Goal: Task Accomplishment & Management: Manage account settings

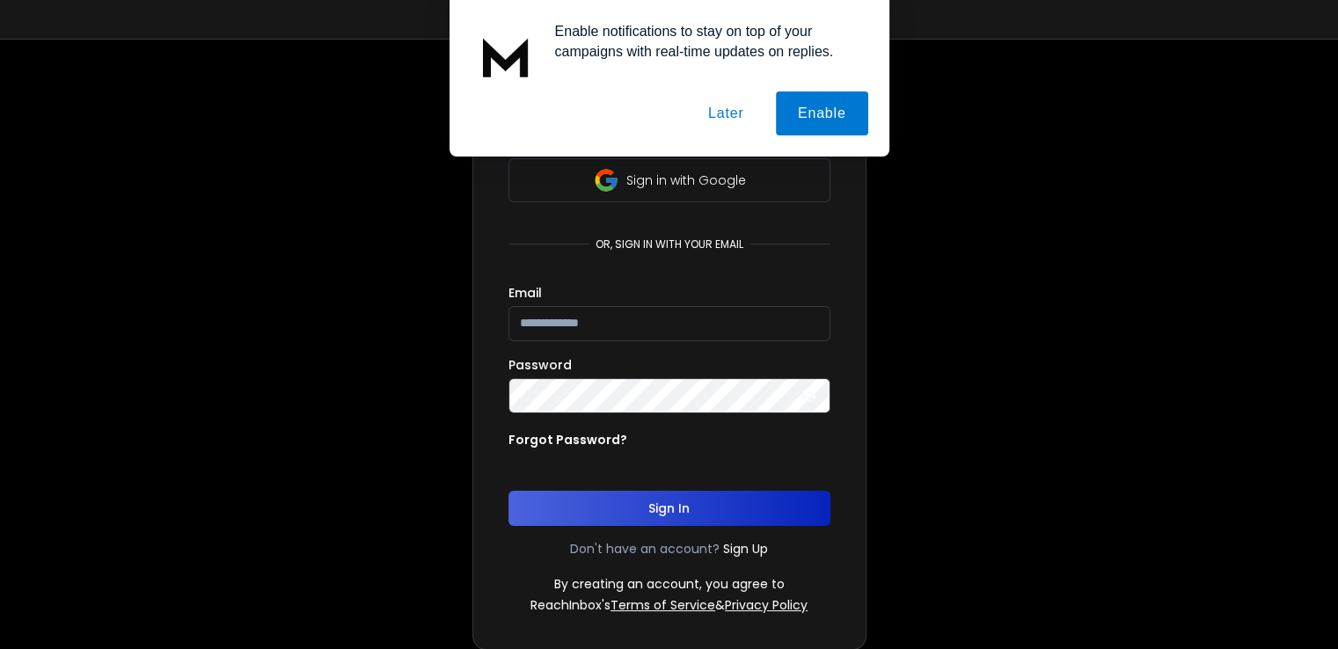
click at [738, 106] on button "Later" at bounding box center [725, 113] width 79 height 44
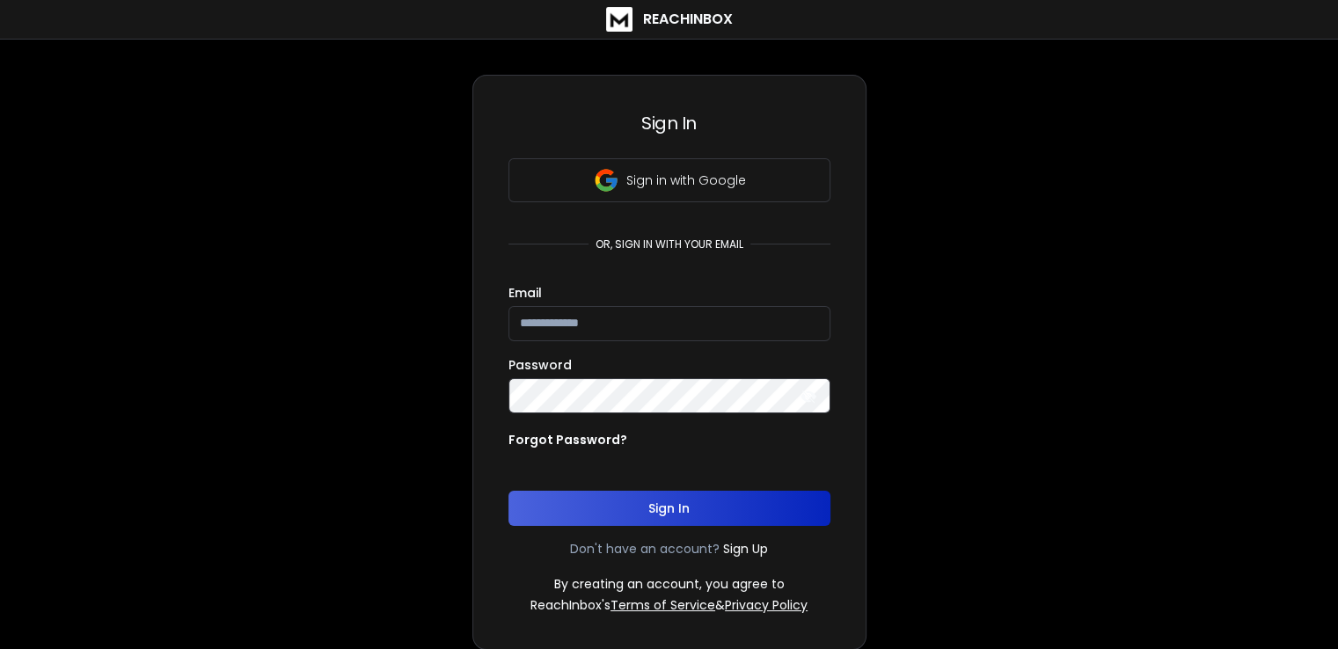
click at [579, 325] on input "email" at bounding box center [669, 323] width 322 height 35
type input "**********"
click at [663, 503] on button "Sign In" at bounding box center [669, 508] width 322 height 35
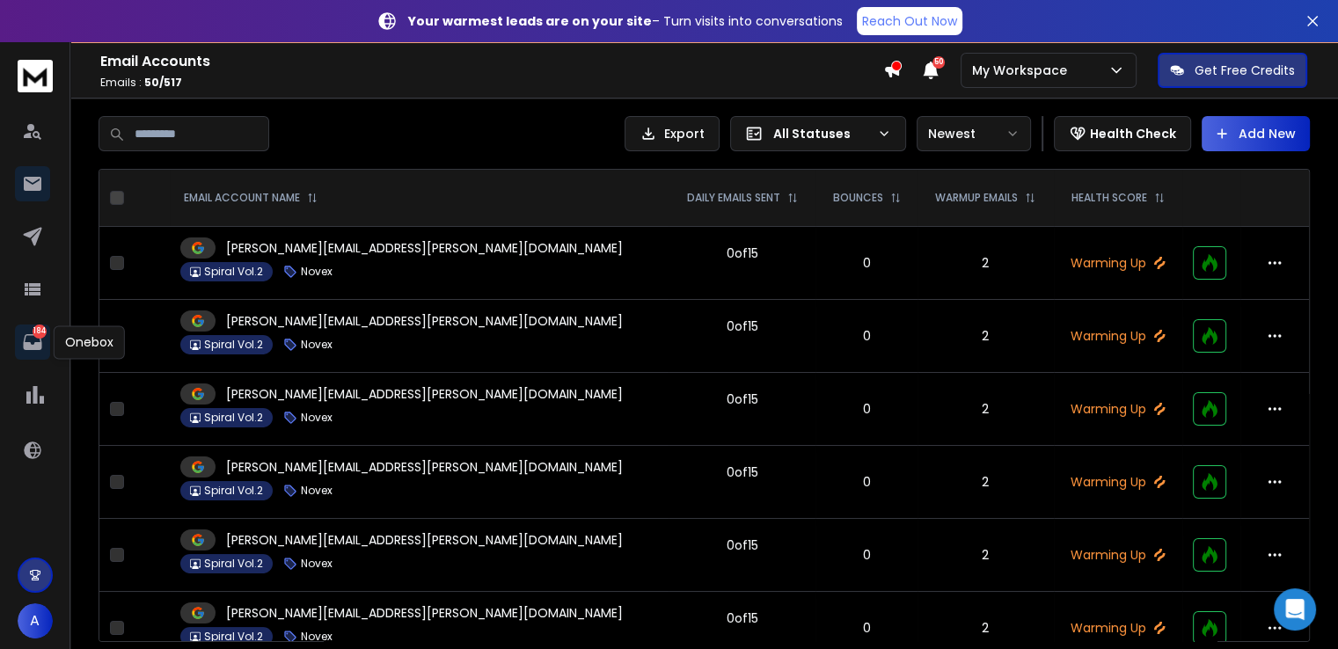
click at [32, 342] on icon at bounding box center [32, 342] width 21 height 21
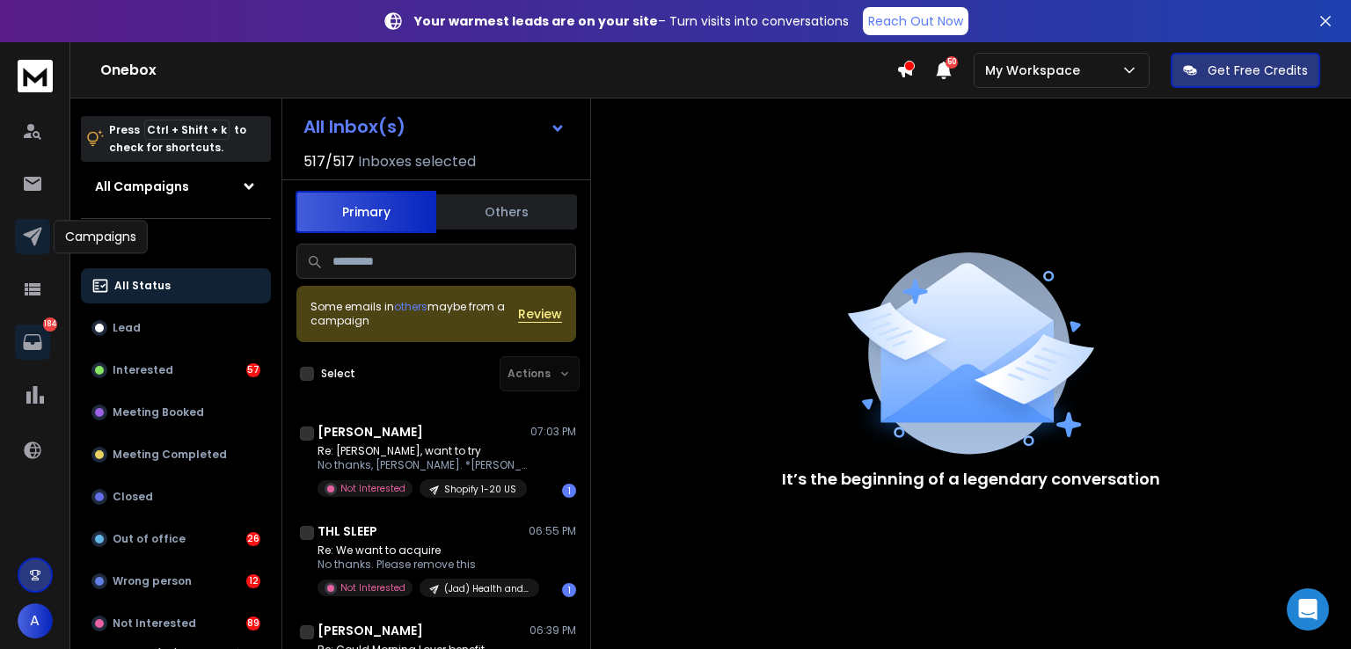
click at [32, 235] on icon at bounding box center [32, 236] width 18 height 18
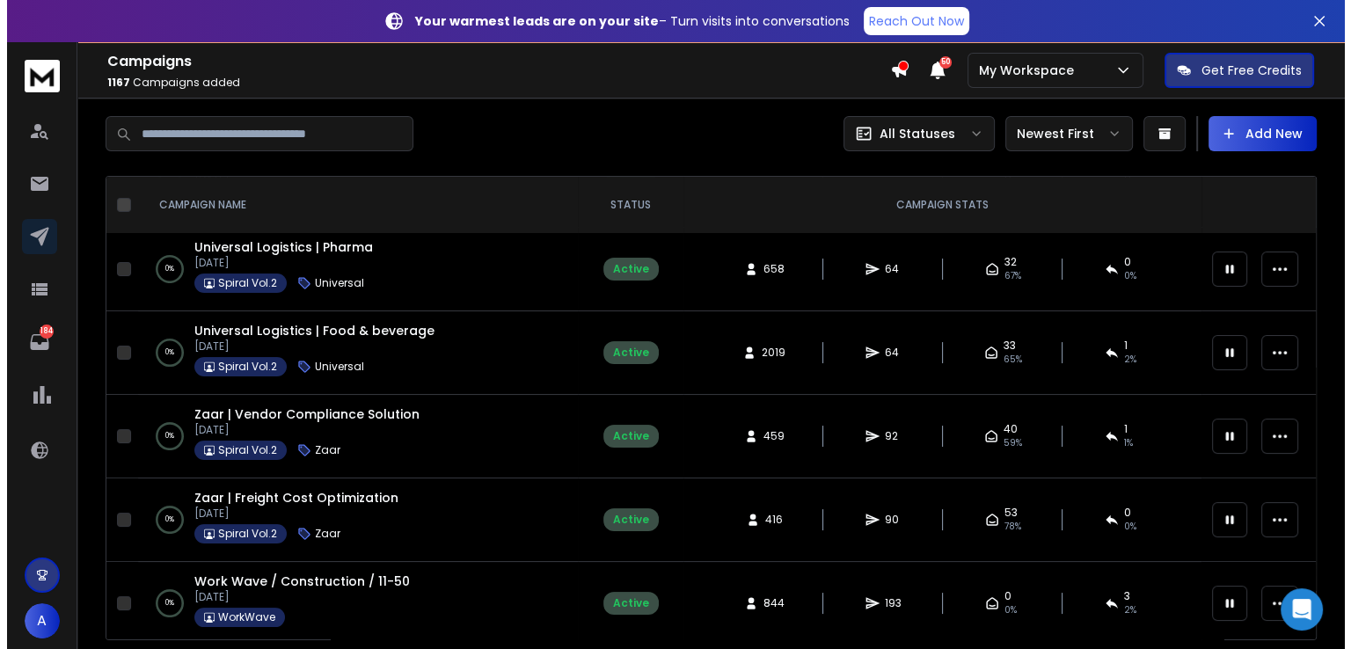
scroll to position [264, 0]
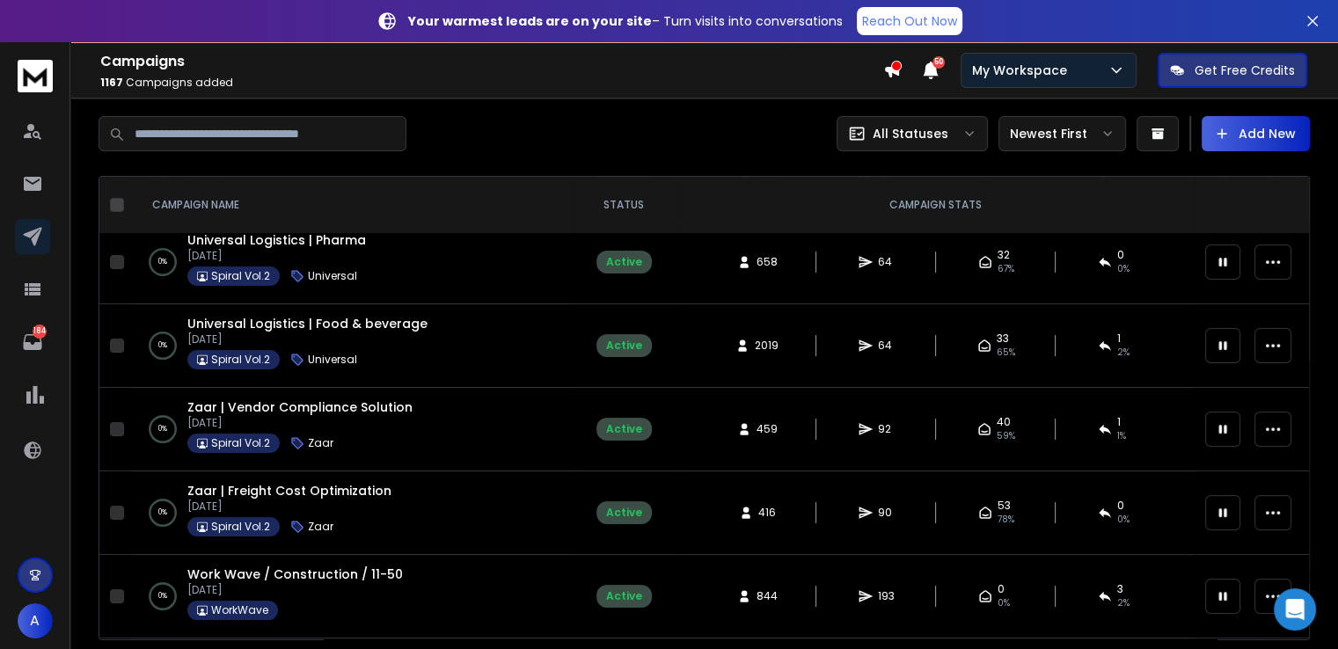
click at [1115, 80] on button "My Workspace" at bounding box center [1048, 70] width 176 height 35
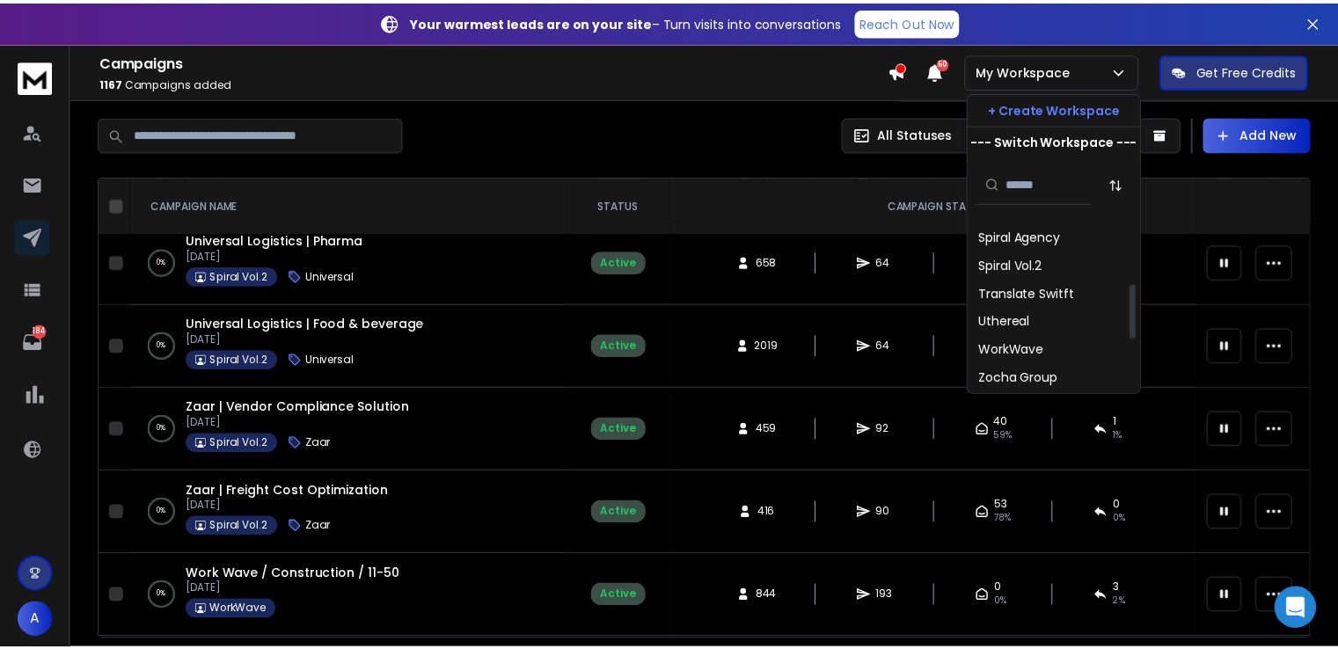
scroll to position [387, 0]
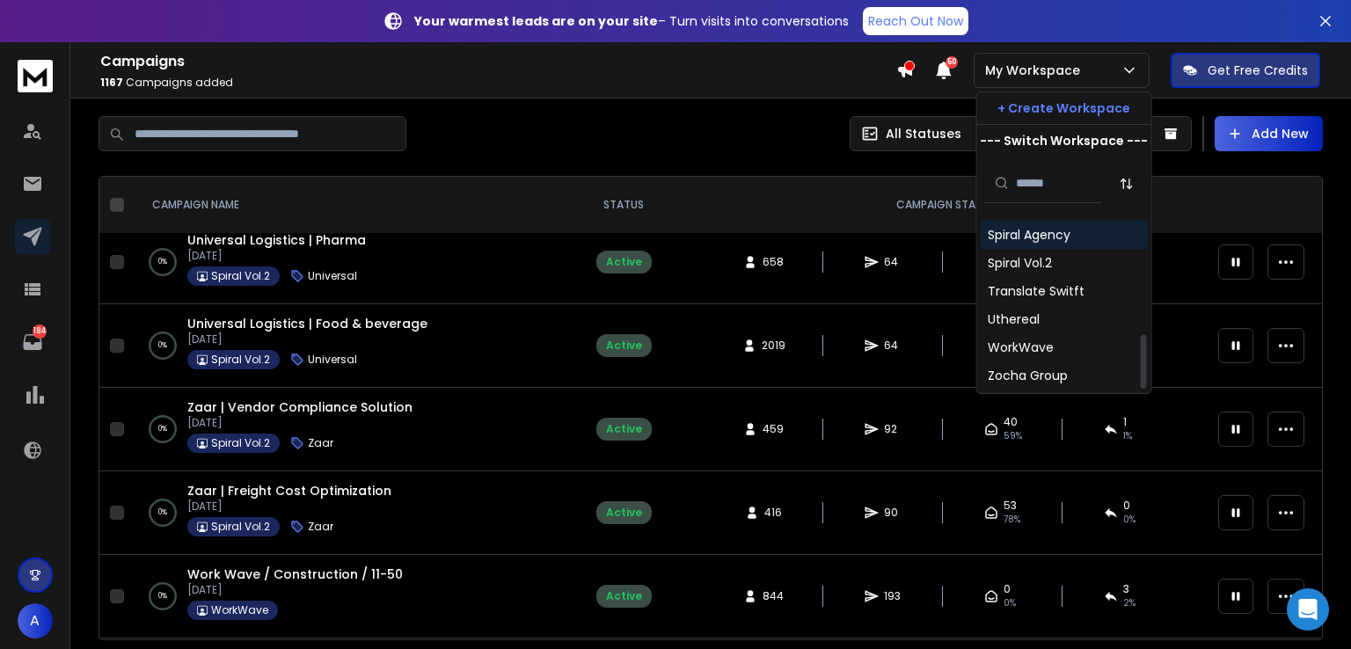
click at [1045, 231] on div "Spiral Agency" at bounding box center [1029, 235] width 83 height 18
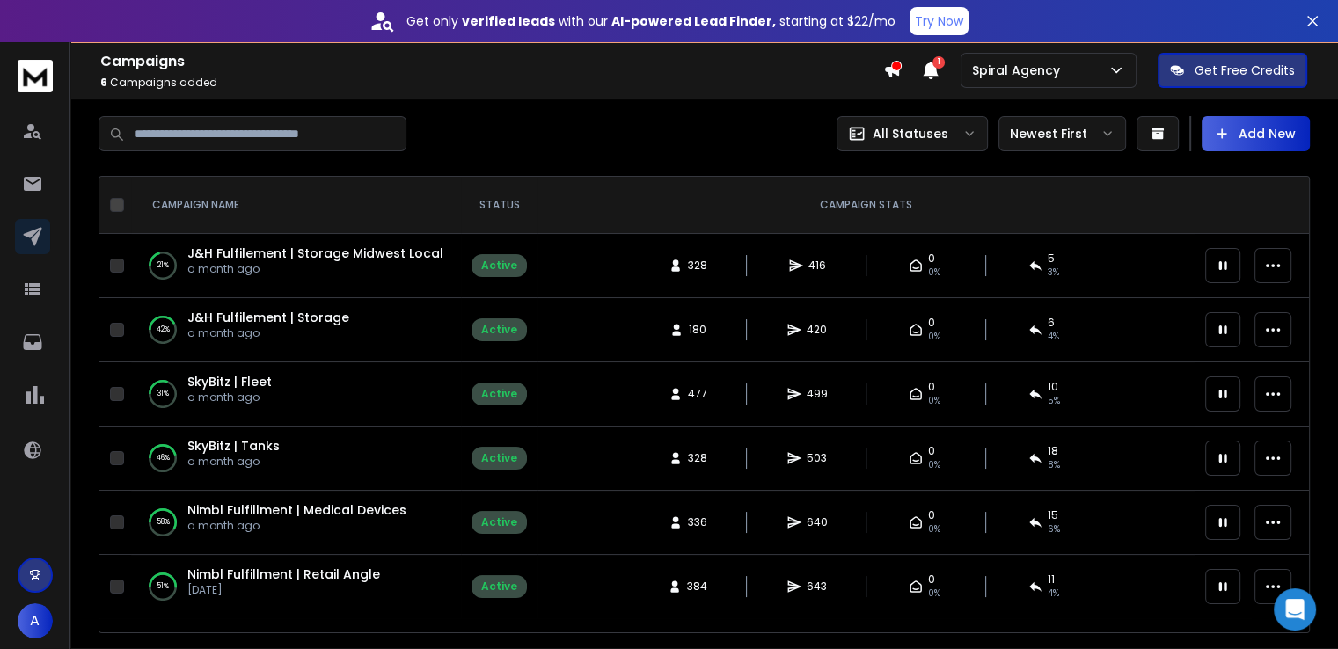
click at [115, 519] on button "button" at bounding box center [117, 522] width 14 height 14
click at [119, 588] on button "button" at bounding box center [117, 587] width 14 height 14
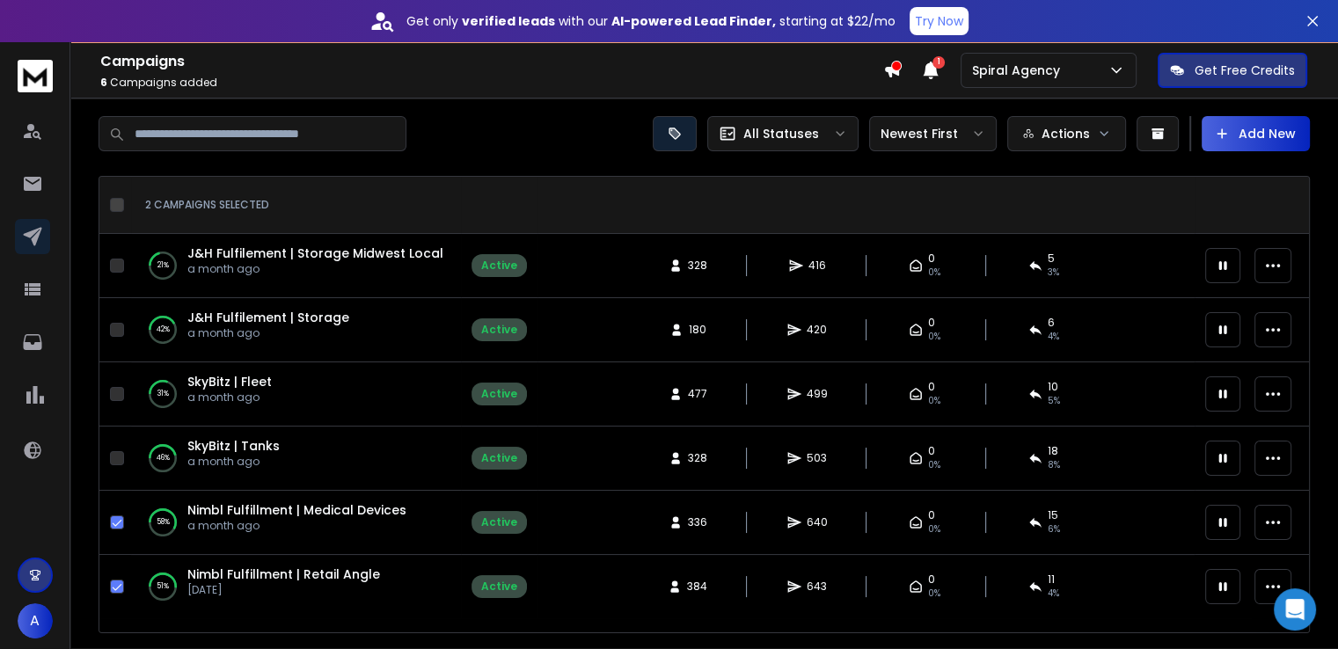
click at [682, 138] on icon at bounding box center [674, 134] width 14 height 14
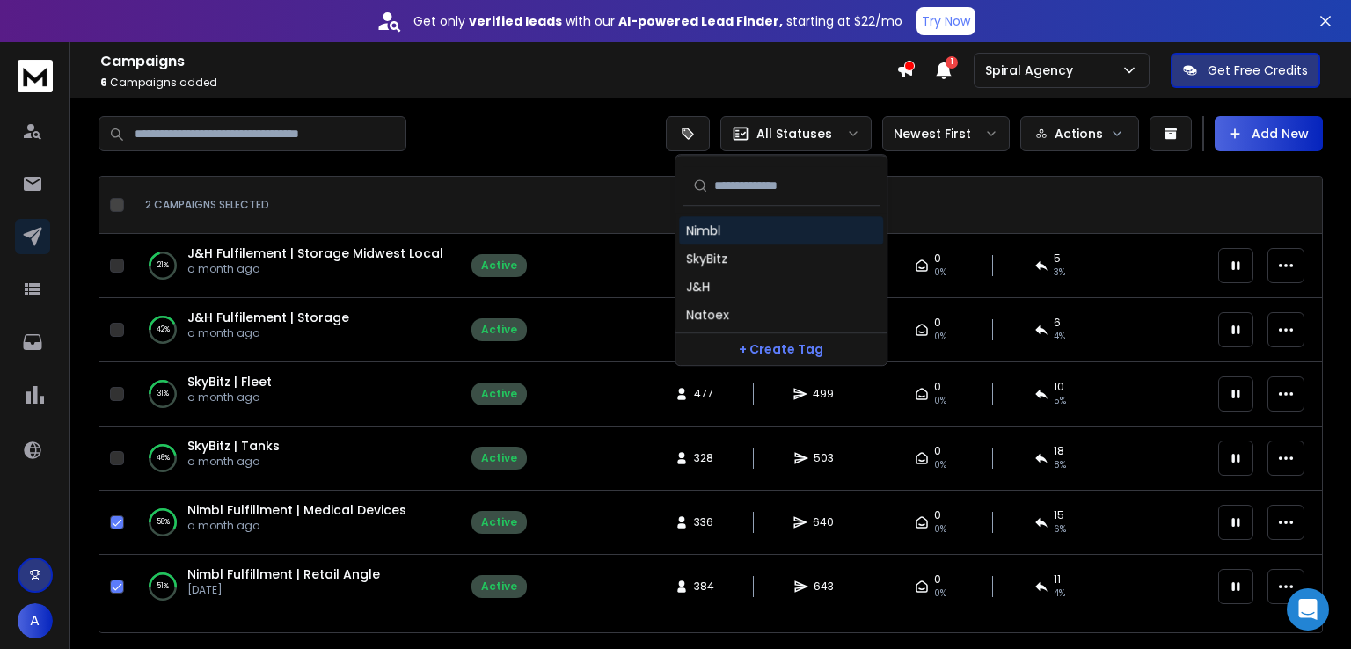
click at [718, 226] on span "Nimbl" at bounding box center [703, 231] width 34 height 18
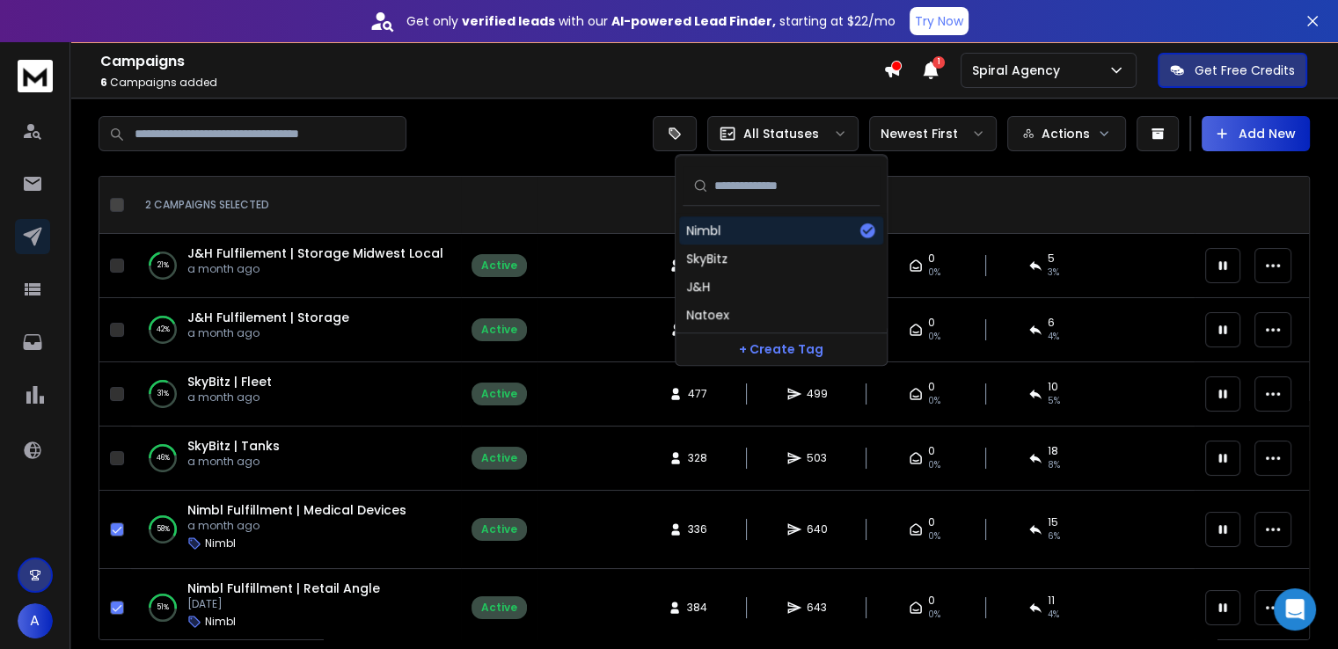
click at [580, 128] on div at bounding box center [375, 133] width 554 height 35
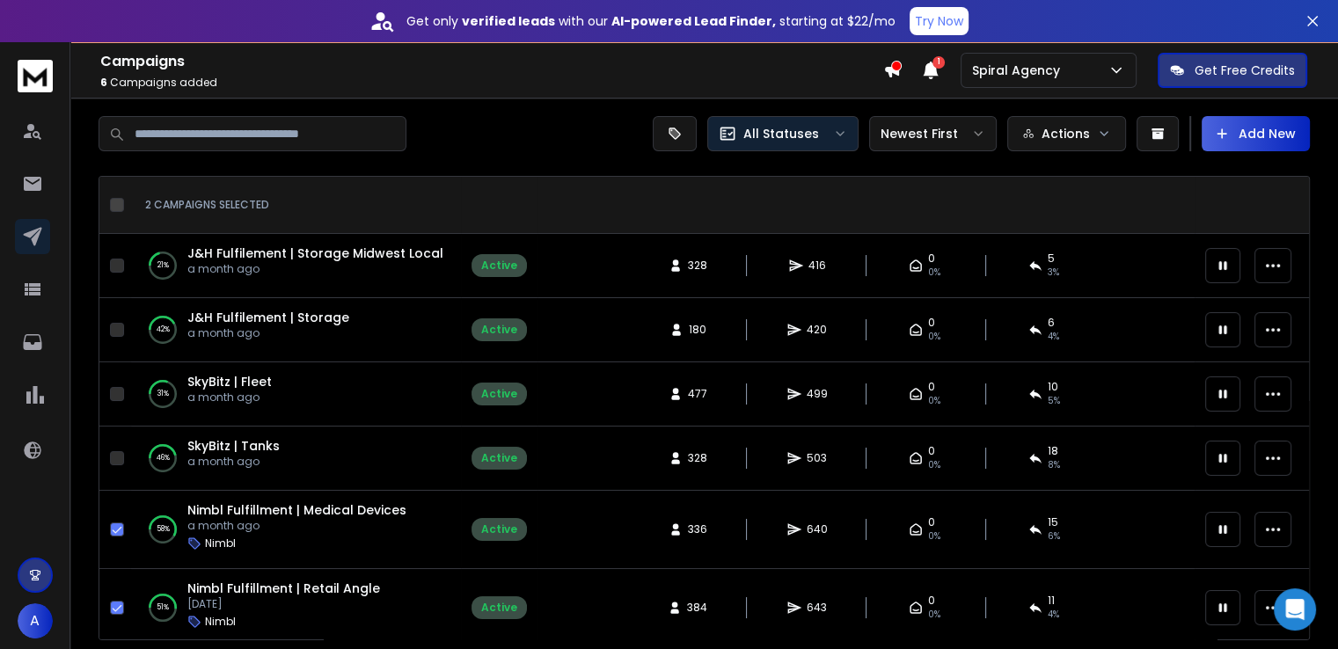
click at [816, 131] on p "All Statuses" at bounding box center [781, 134] width 76 height 18
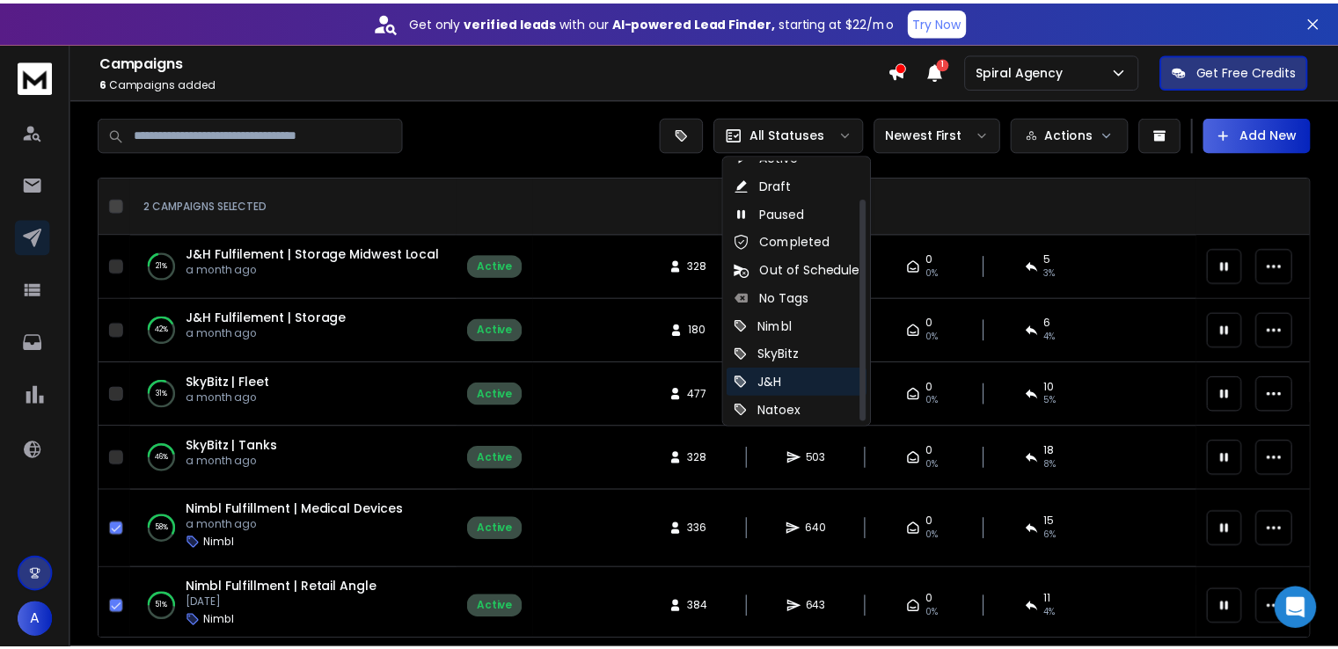
scroll to position [46, 0]
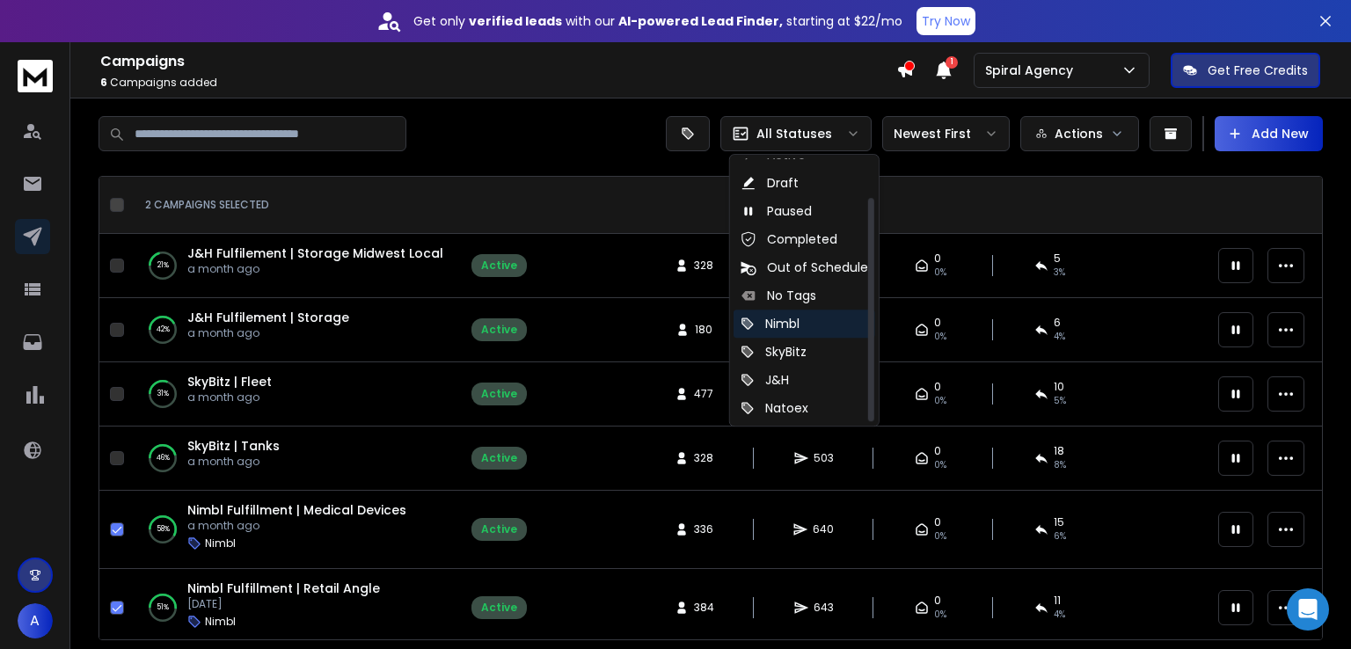
click at [789, 316] on div "Nimbl" at bounding box center [769, 324] width 59 height 18
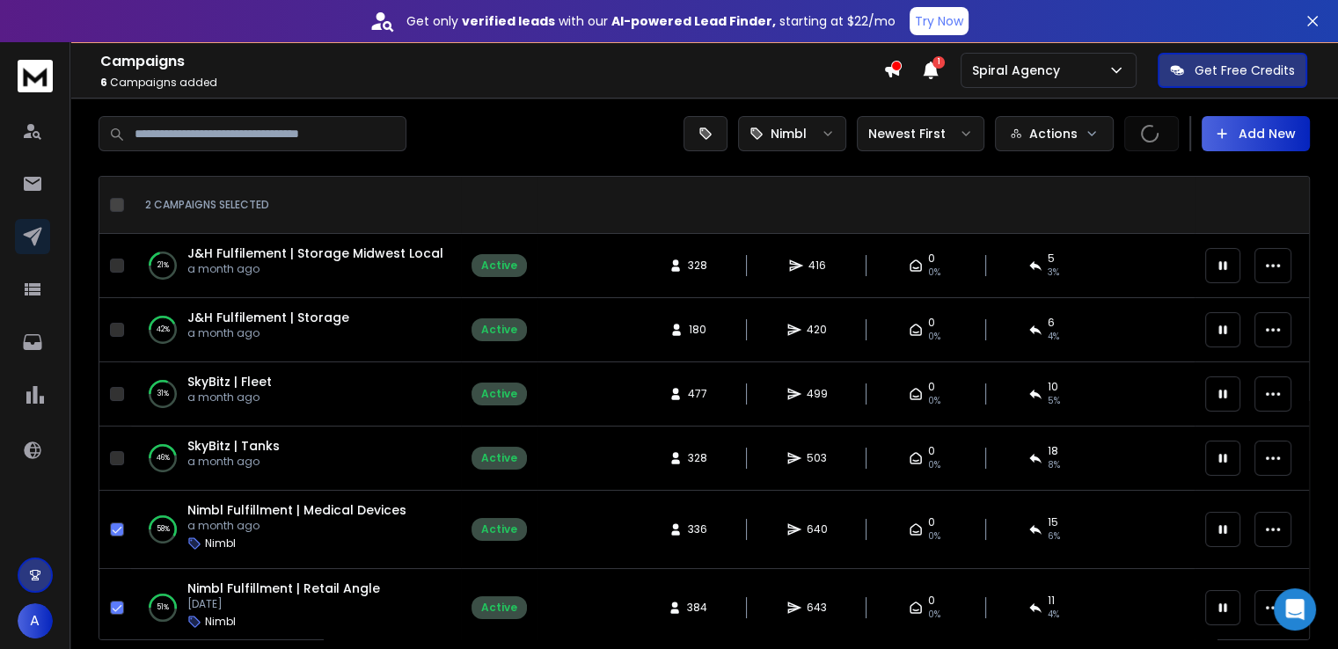
scroll to position [0, 0]
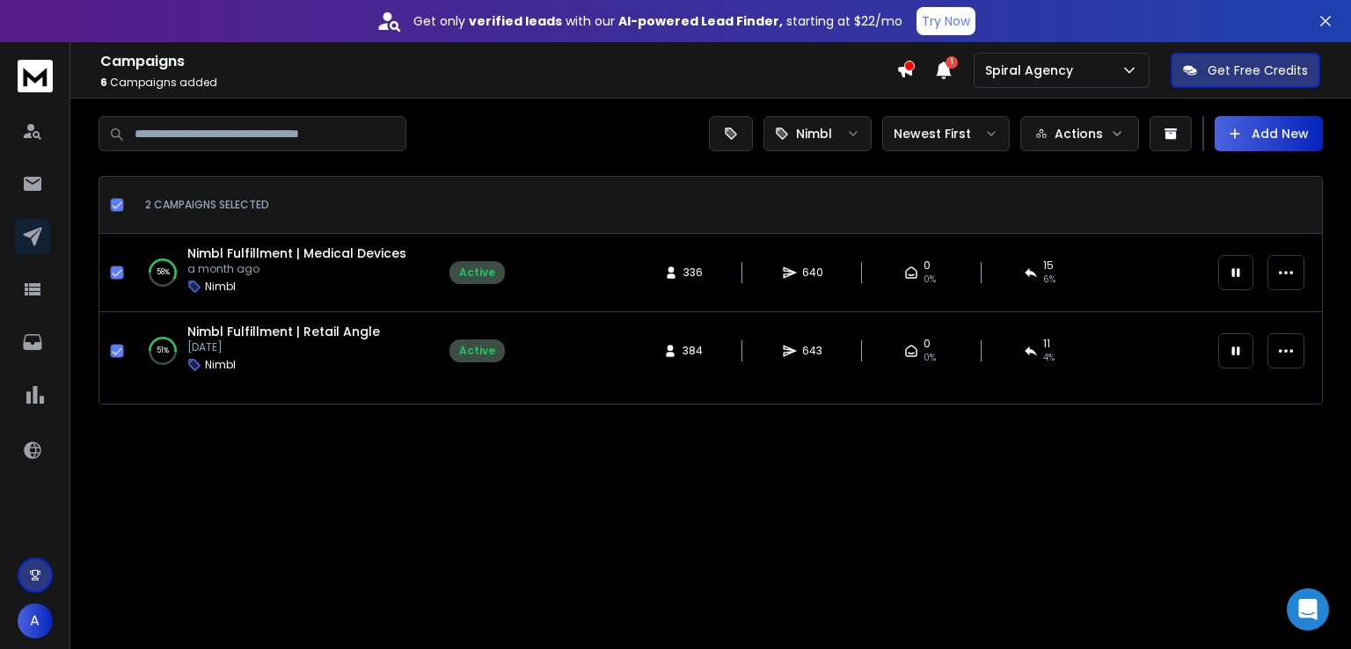
click at [536, 120] on div at bounding box center [403, 133] width 610 height 35
click at [110, 353] on button "button" at bounding box center [117, 351] width 14 height 14
click at [120, 271] on button "button" at bounding box center [117, 273] width 14 height 14
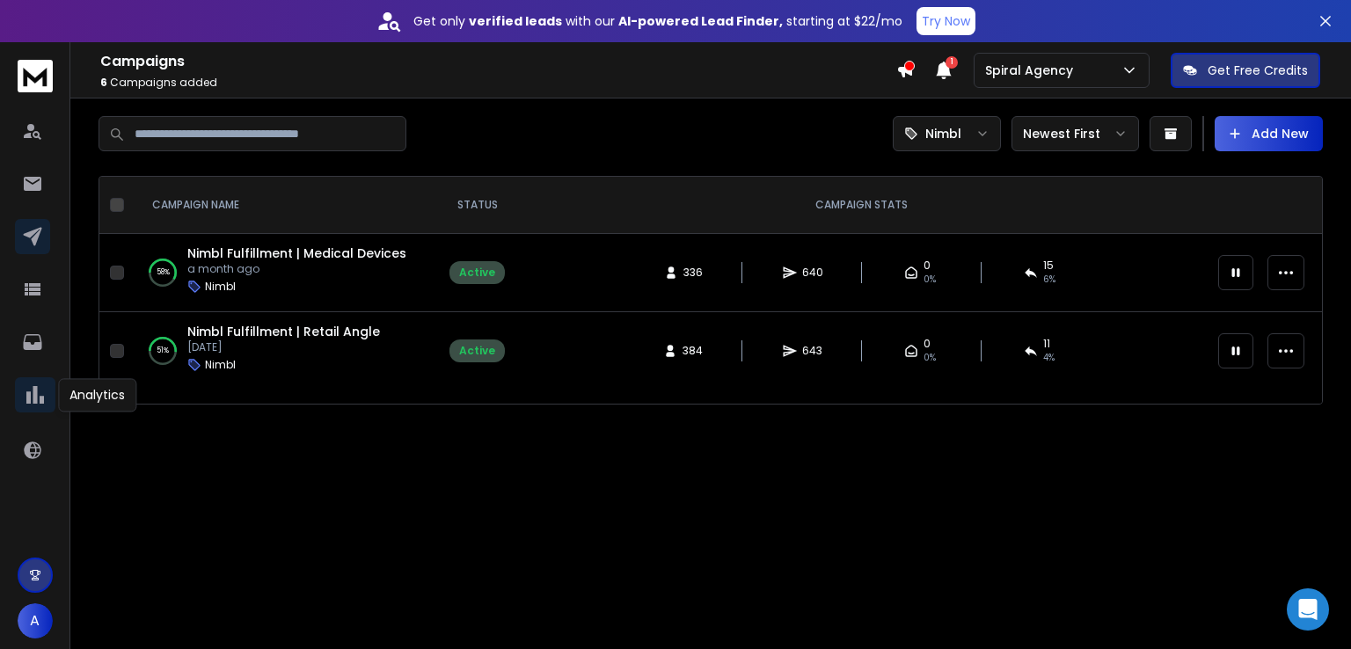
click at [34, 398] on icon at bounding box center [35, 395] width 18 height 18
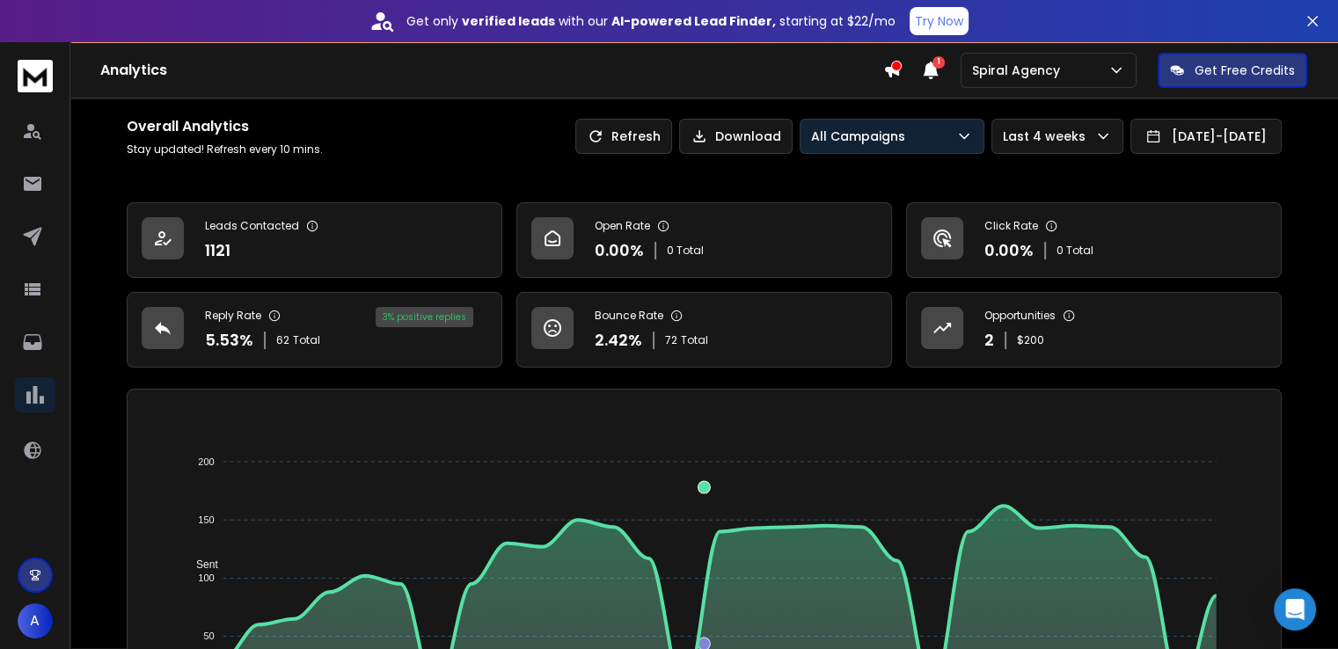
click at [861, 131] on div "All Campaigns" at bounding box center [892, 137] width 162 height 18
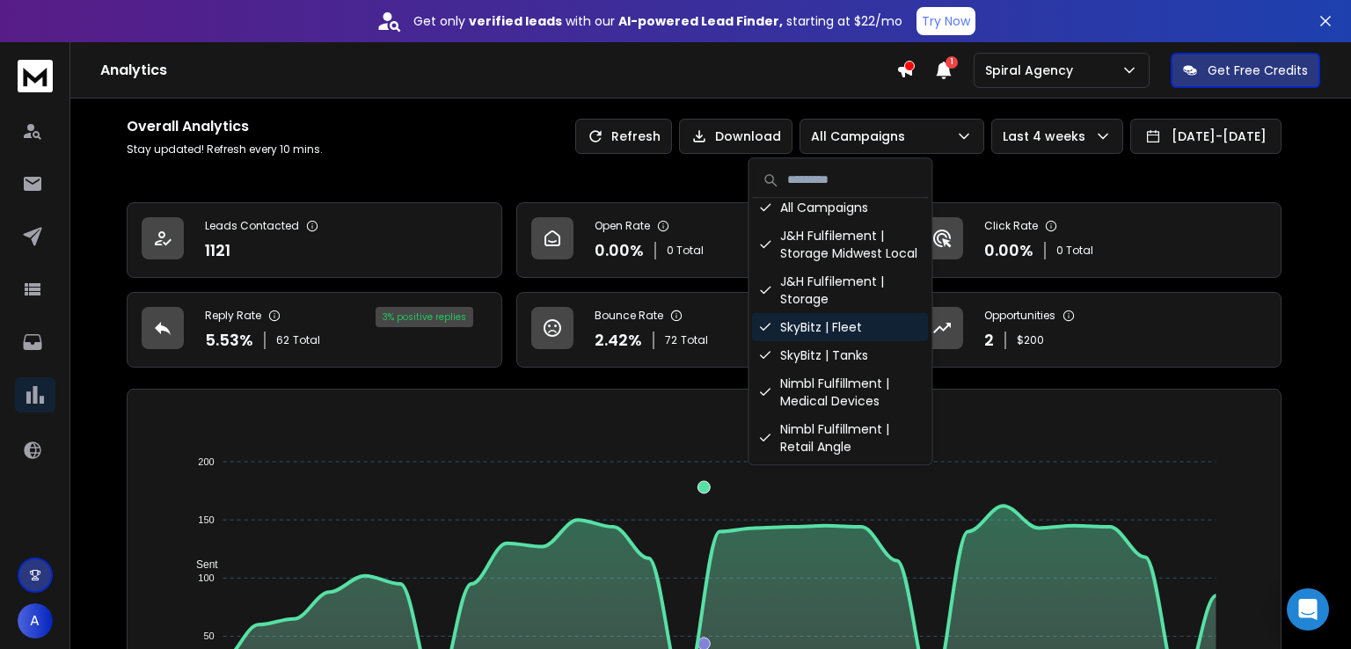
scroll to position [28, 0]
click at [801, 357] on div "SkyBitz | Tanks" at bounding box center [840, 355] width 176 height 28
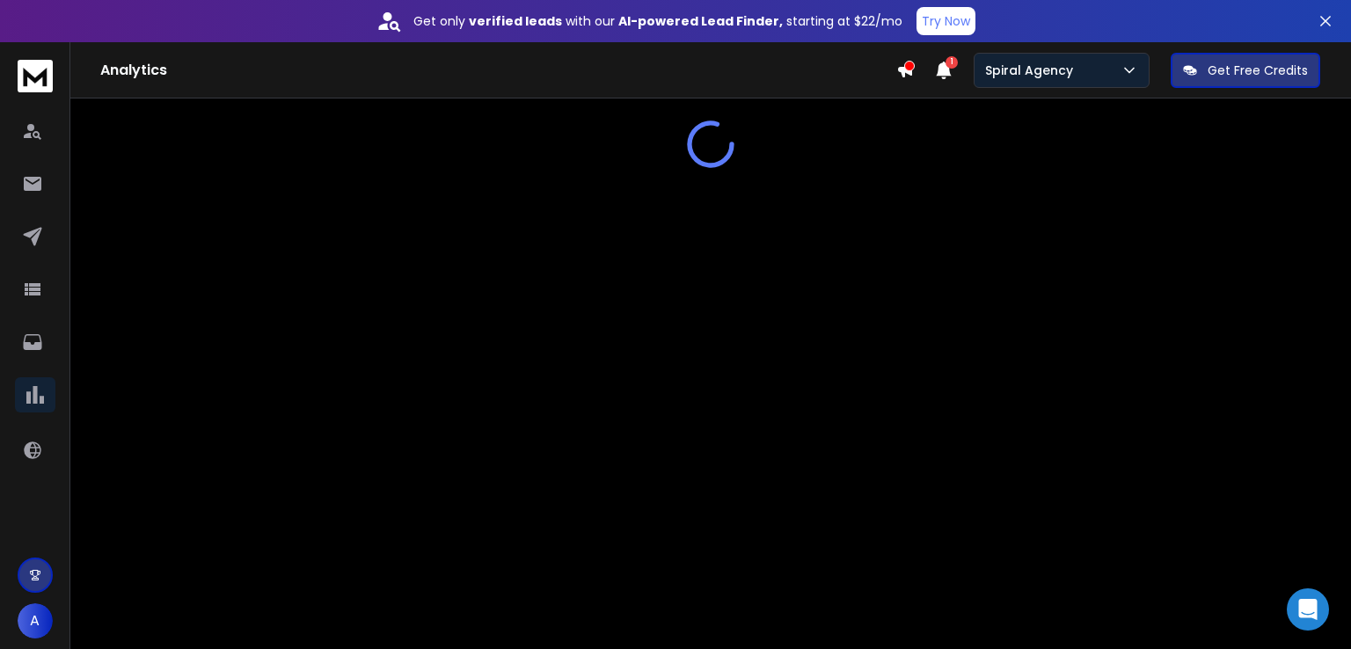
click at [1017, 68] on p "Spiral Agency" at bounding box center [1032, 71] width 95 height 18
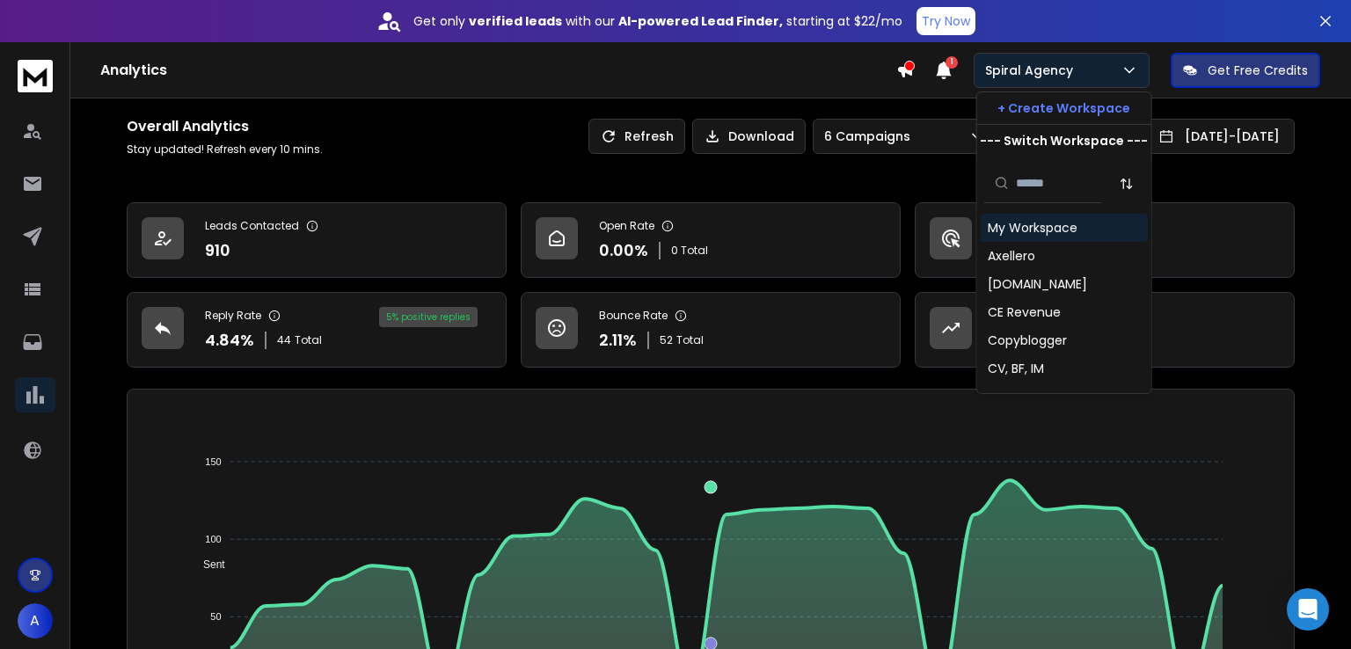
click at [1059, 57] on button "Spiral Agency" at bounding box center [1062, 70] width 176 height 35
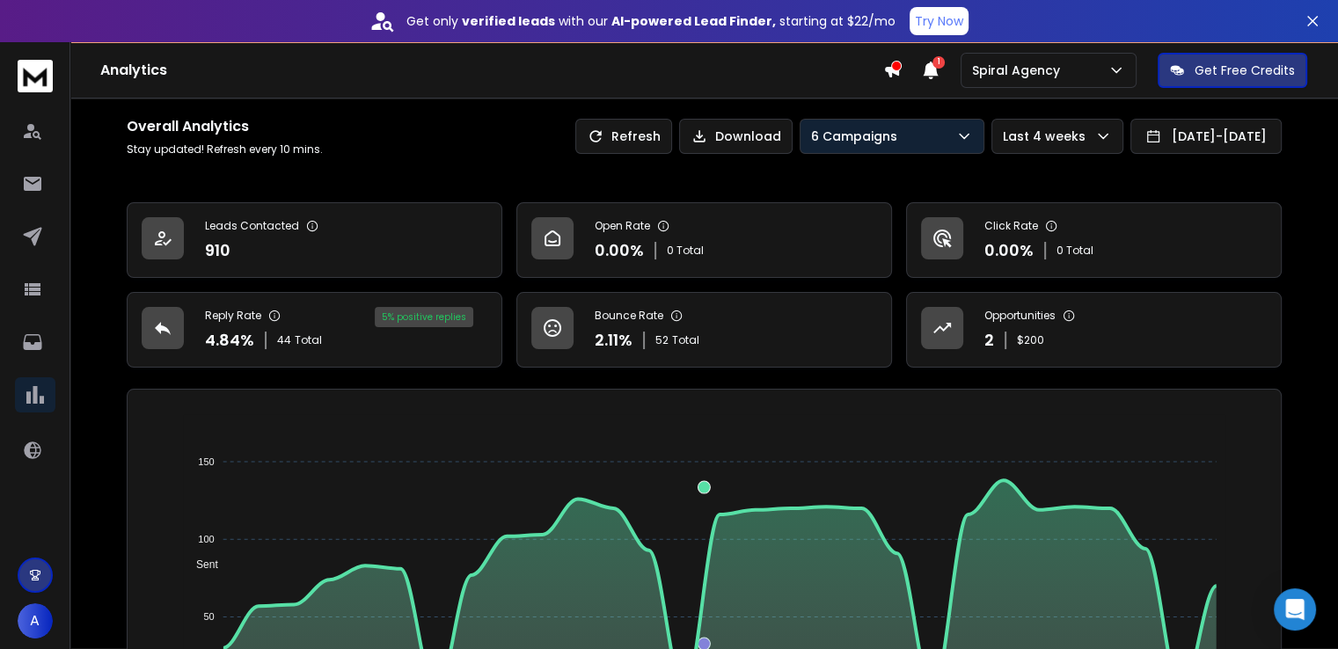
click at [811, 142] on p "6 Campaigns" at bounding box center [857, 137] width 93 height 18
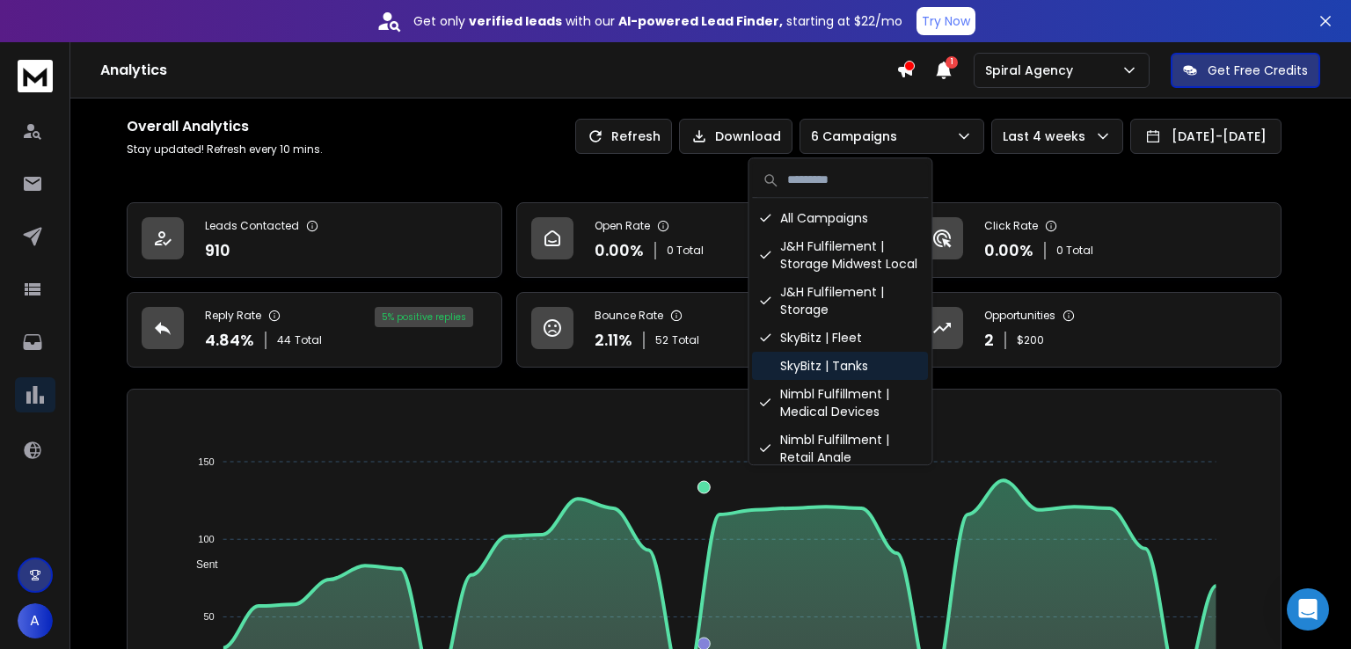
scroll to position [0, 0]
click at [775, 215] on div "All Campaigns" at bounding box center [840, 219] width 176 height 28
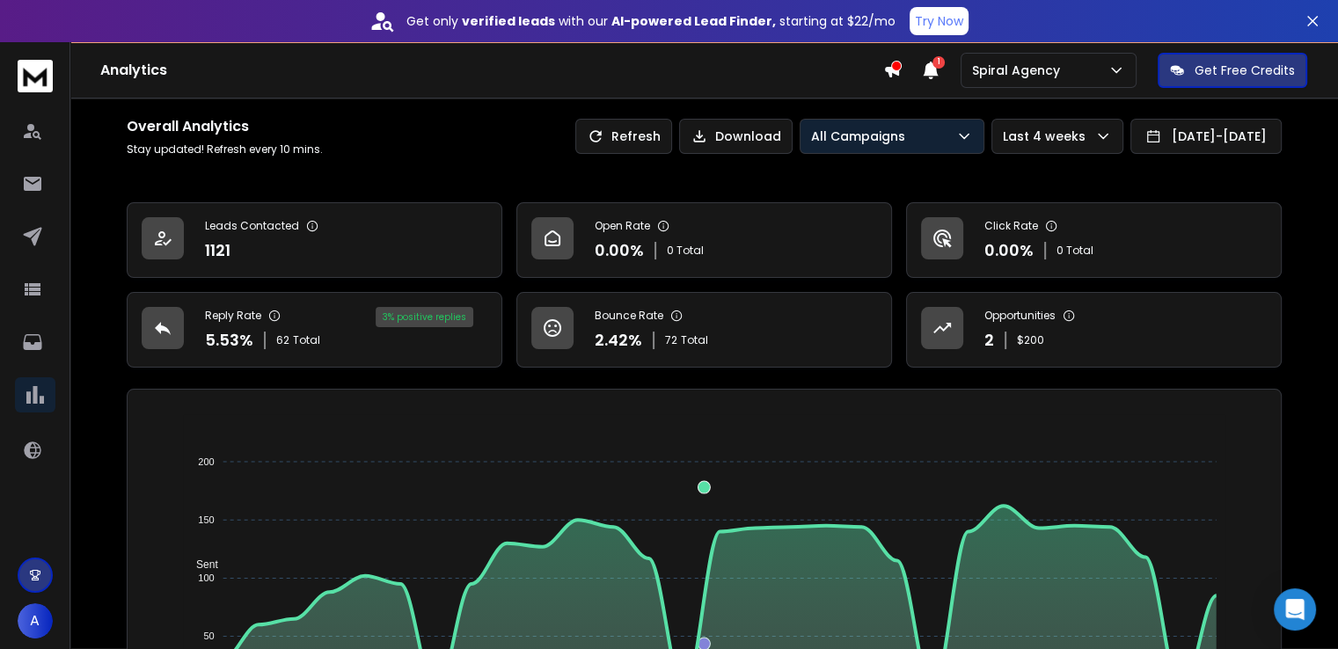
click at [858, 139] on div "All Campaigns" at bounding box center [892, 137] width 162 height 18
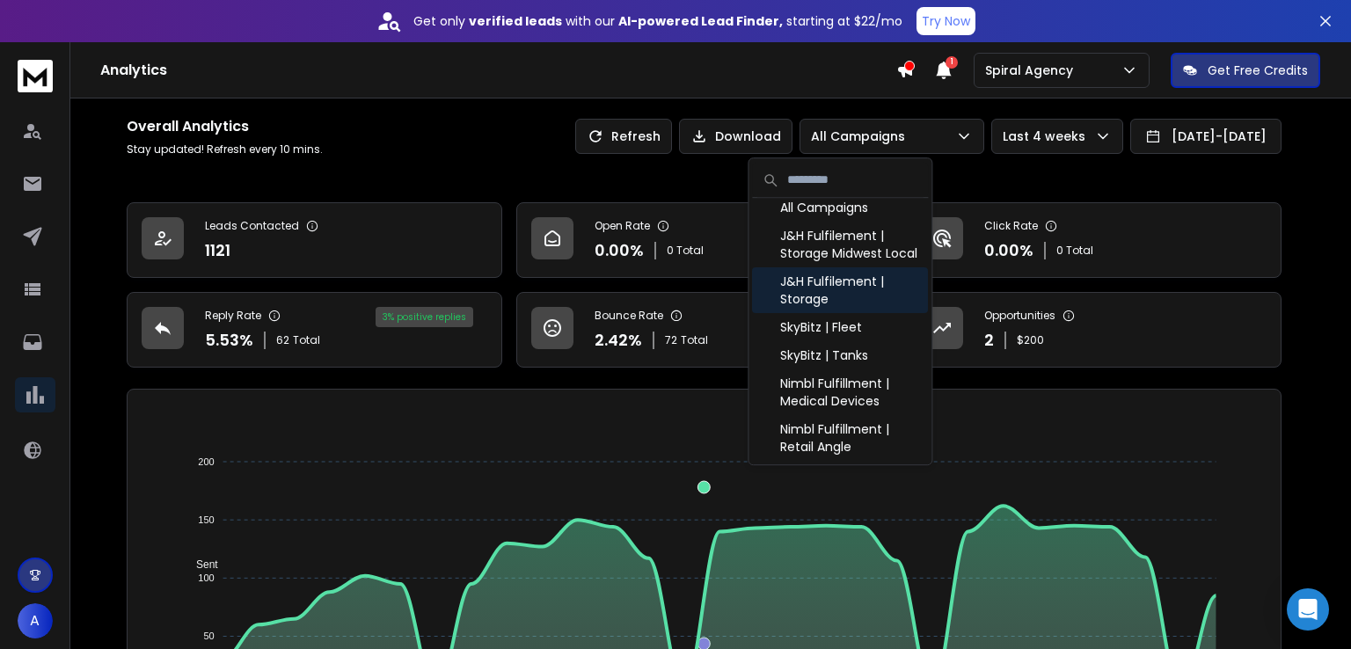
scroll to position [28, 0]
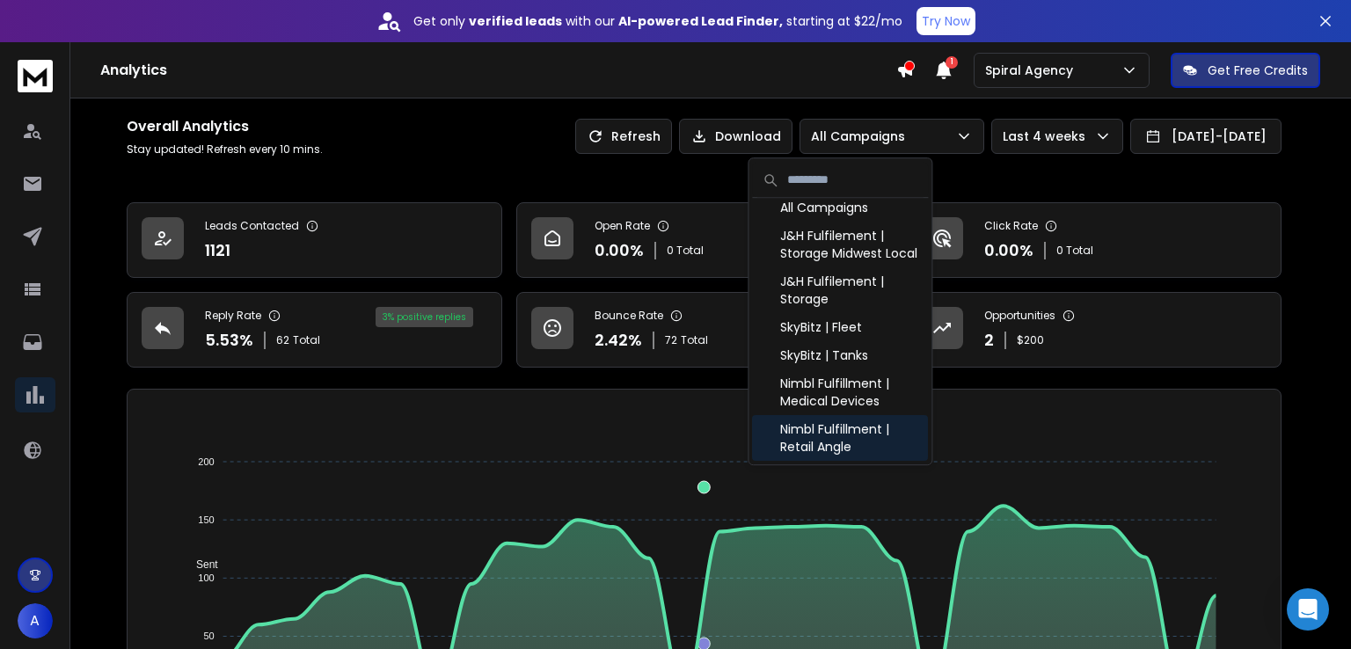
click at [813, 435] on div "Nimbl Fulfillment | Retail Angle" at bounding box center [840, 438] width 176 height 46
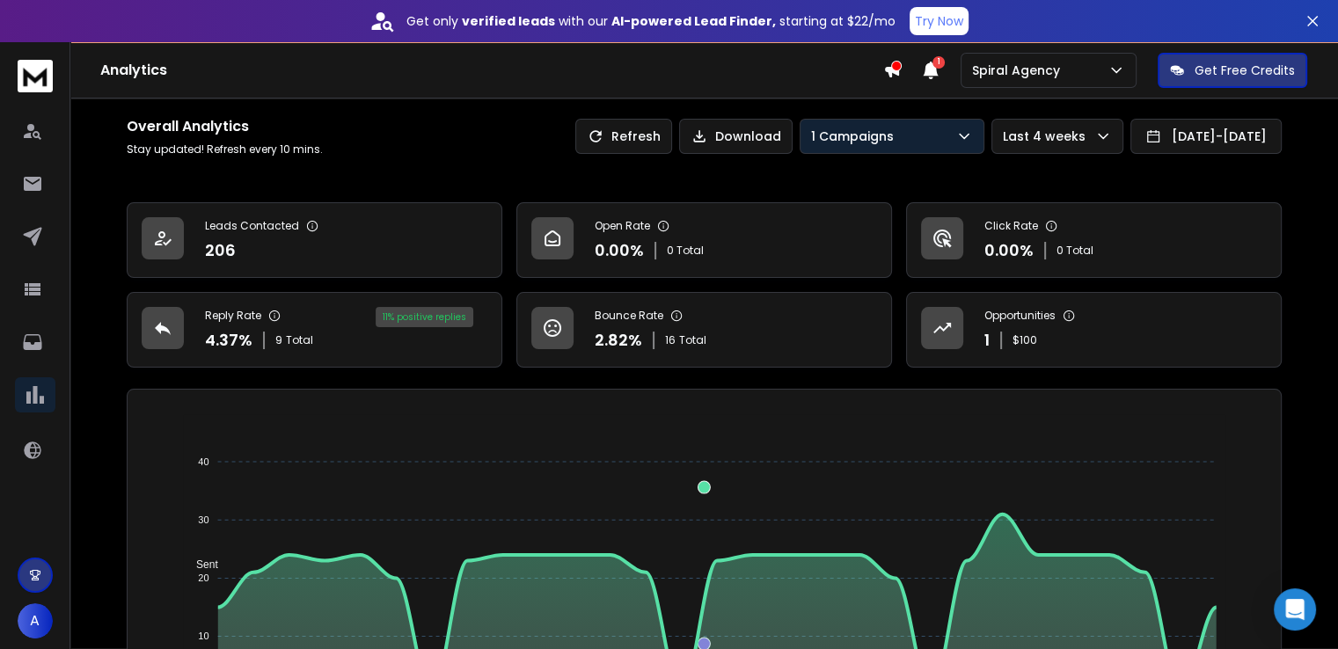
click at [814, 131] on p "1 Campaigns" at bounding box center [856, 137] width 90 height 18
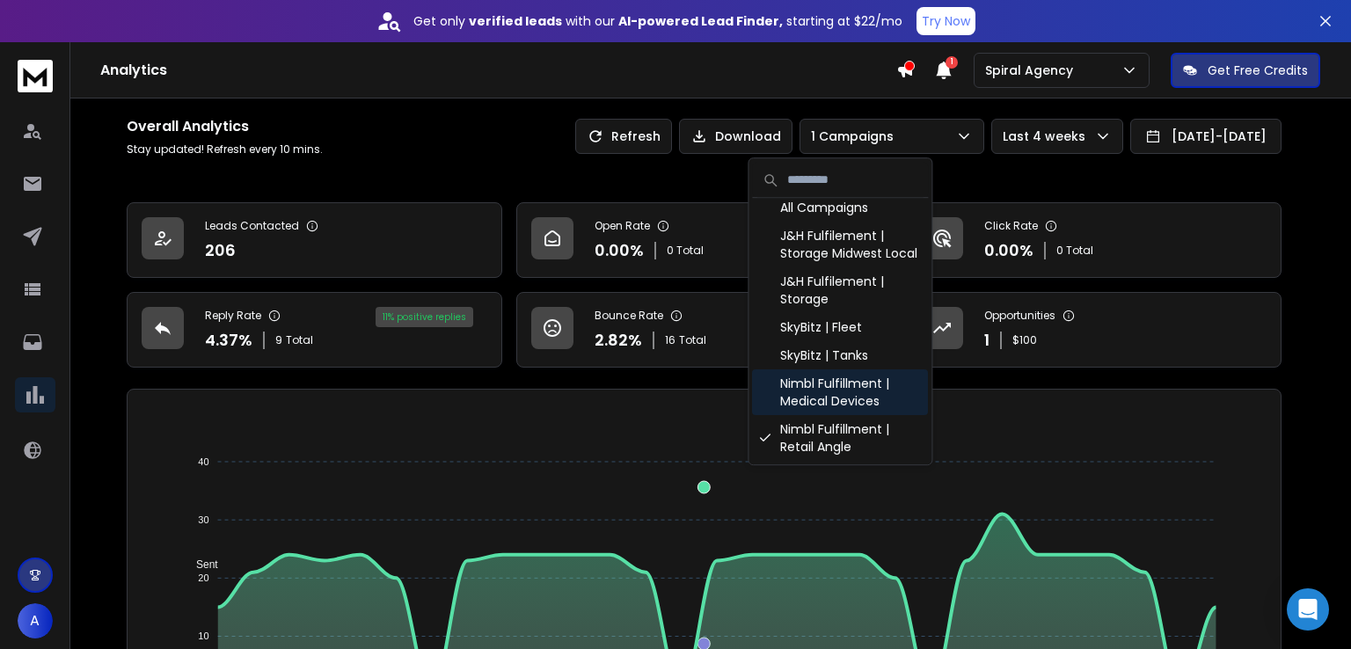
click at [823, 392] on div "Nimbl Fulfillment | Medical Devices" at bounding box center [840, 392] width 176 height 46
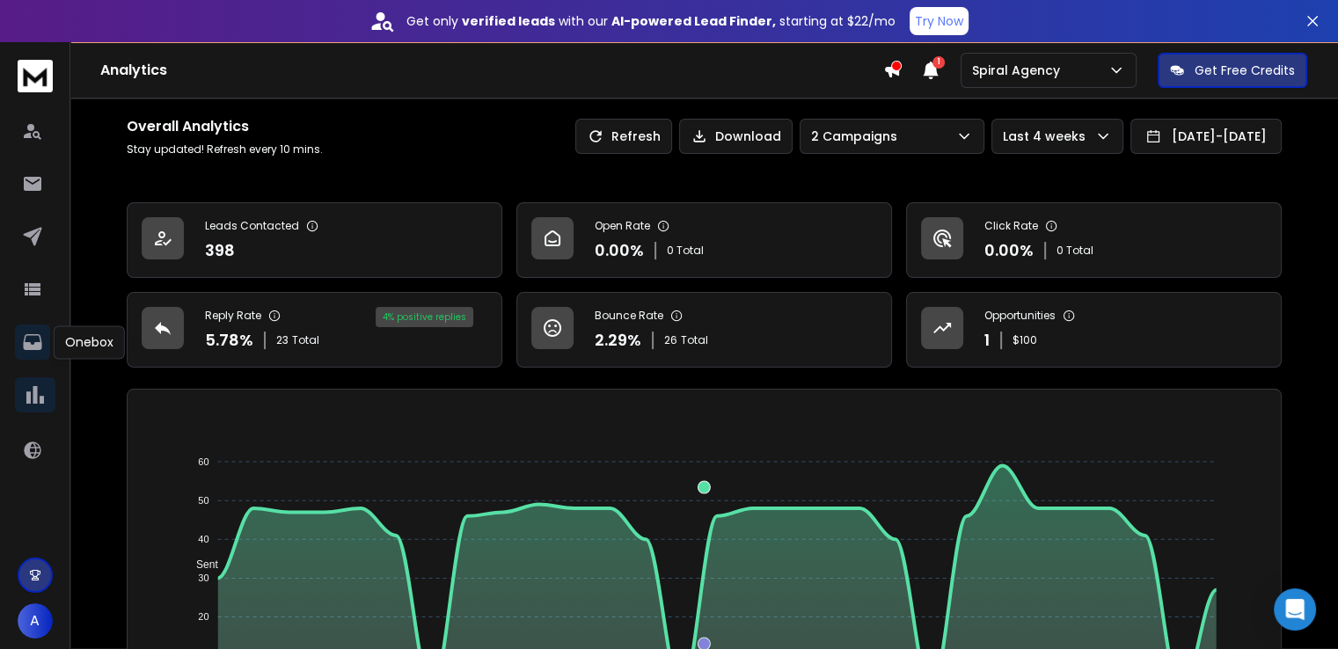
click at [22, 346] on icon at bounding box center [32, 342] width 21 height 21
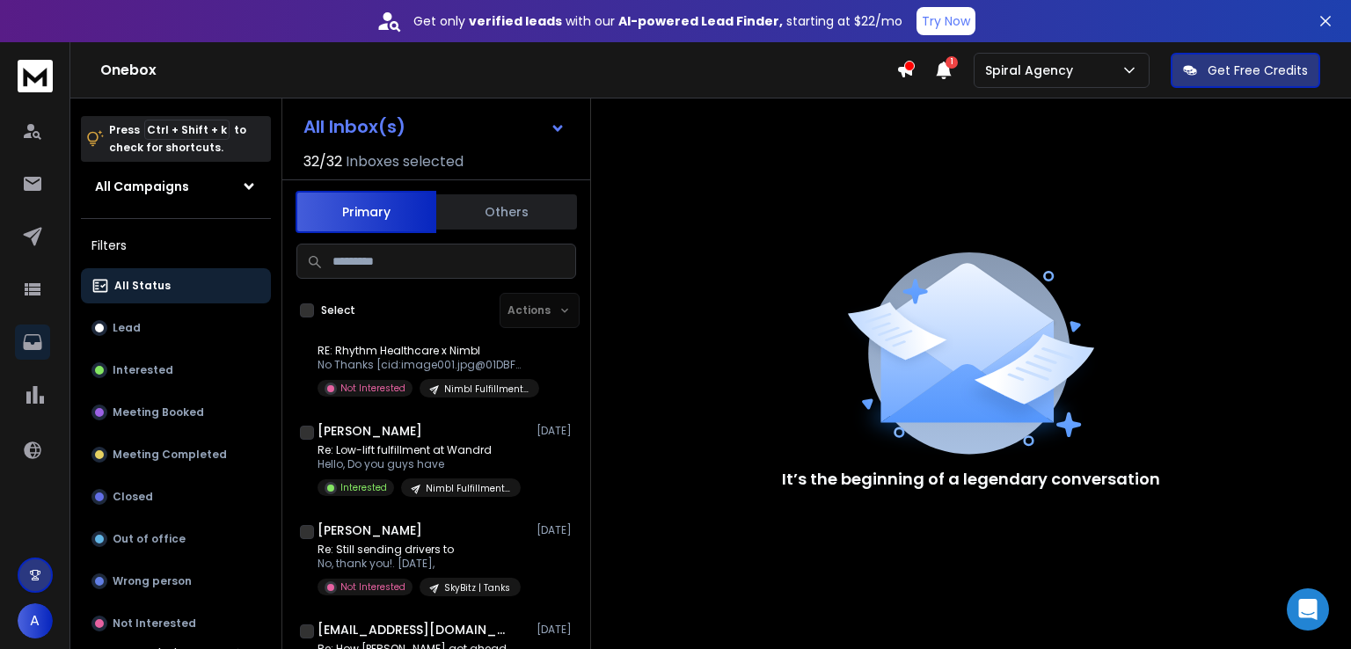
scroll to position [440, 0]
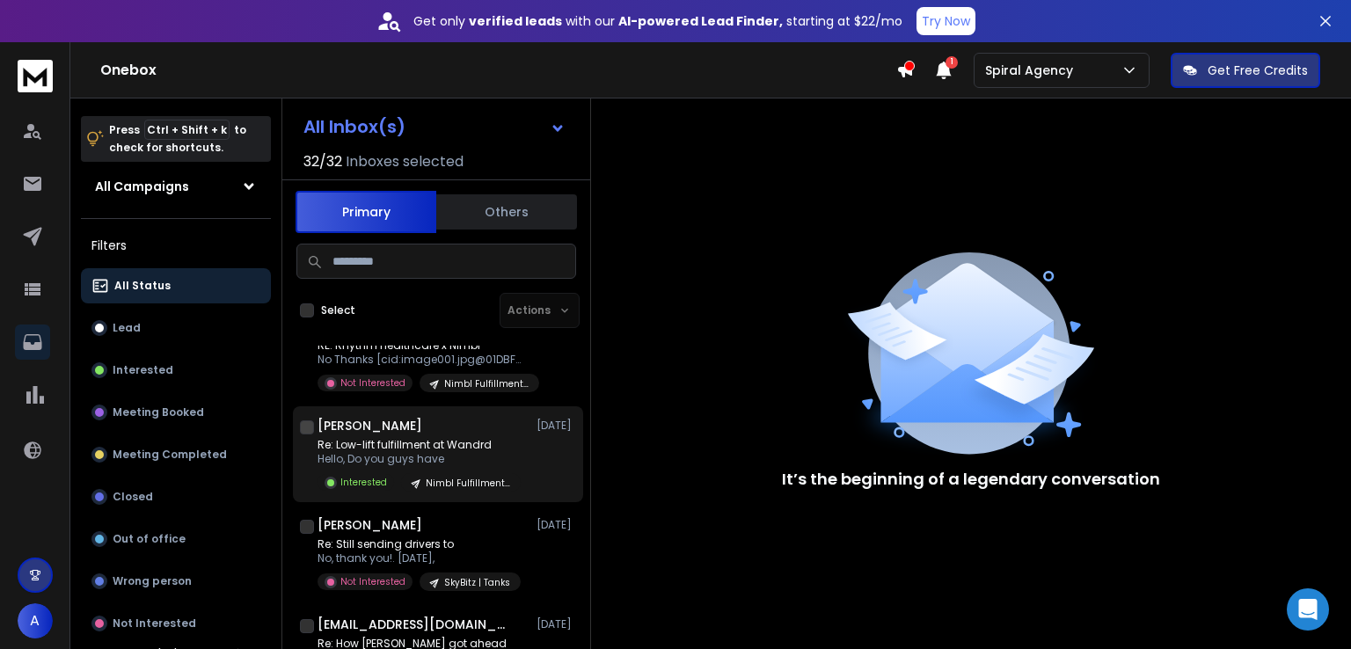
click at [398, 442] on p "Re: Low-lift fulfillment at Wandrd" at bounding box center [418, 445] width 203 height 14
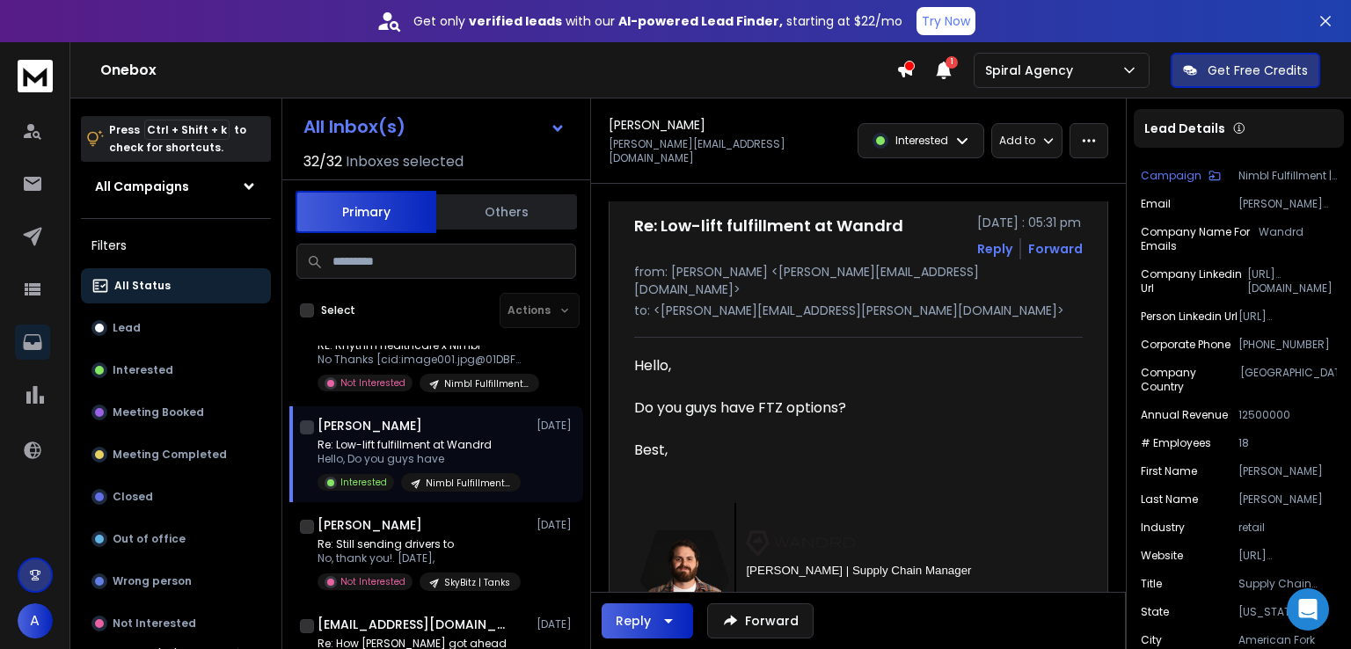
scroll to position [0, 0]
